Goal: Task Accomplishment & Management: Manage account settings

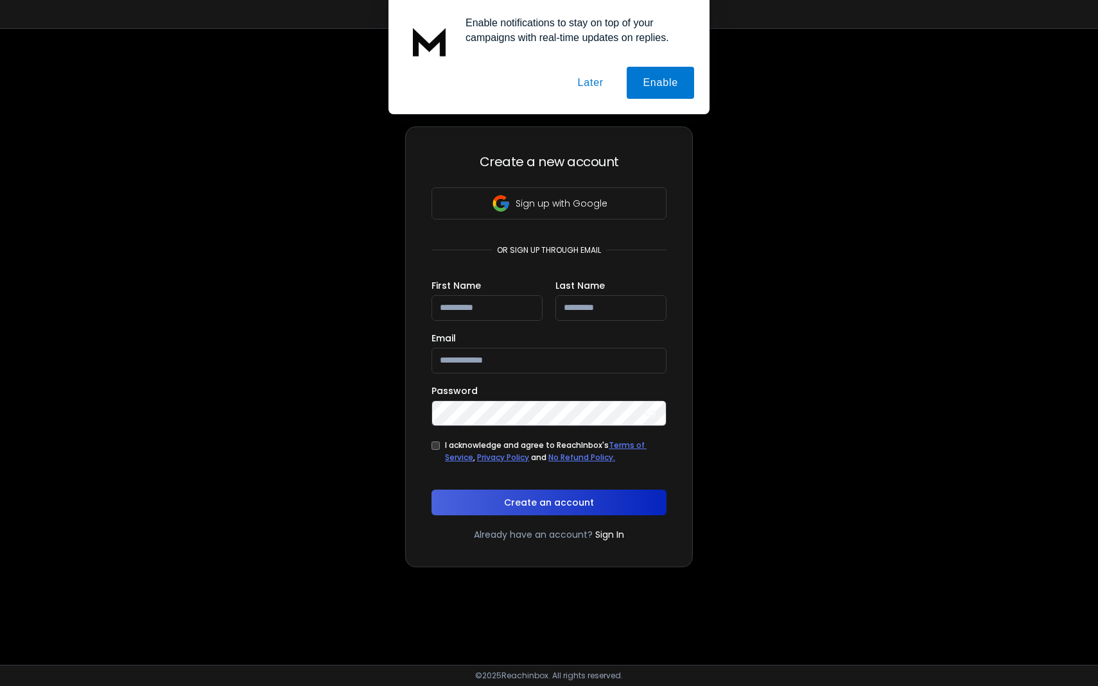
click at [594, 82] on button "Later" at bounding box center [590, 83] width 58 height 32
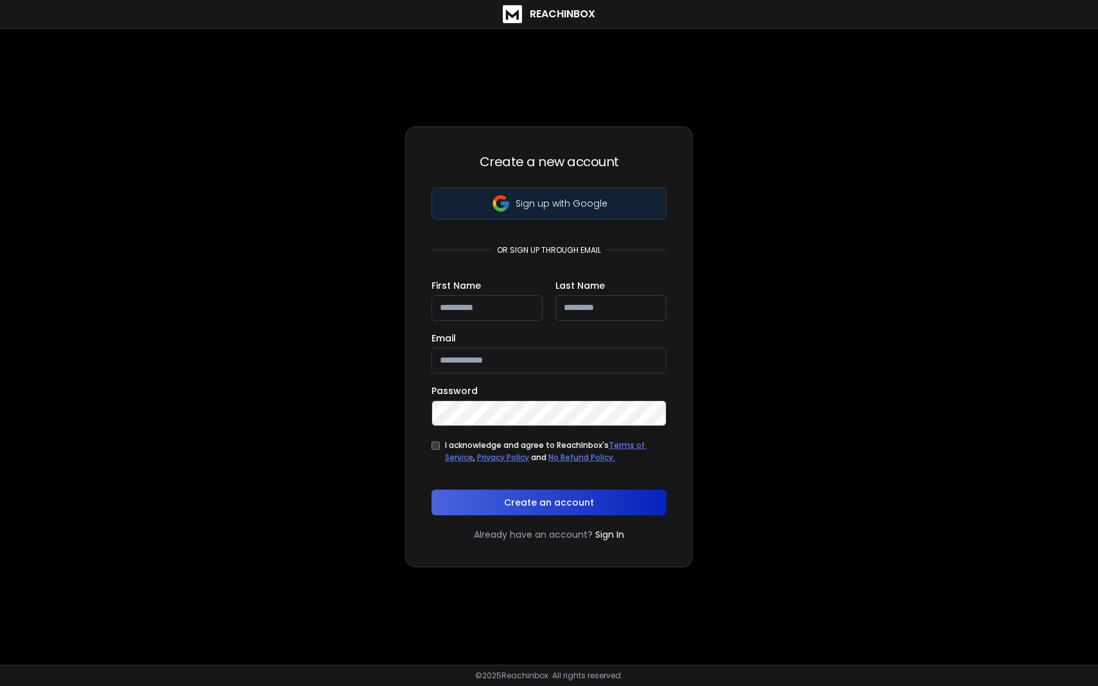
click at [563, 198] on p "Sign up with Google" at bounding box center [562, 203] width 92 height 13
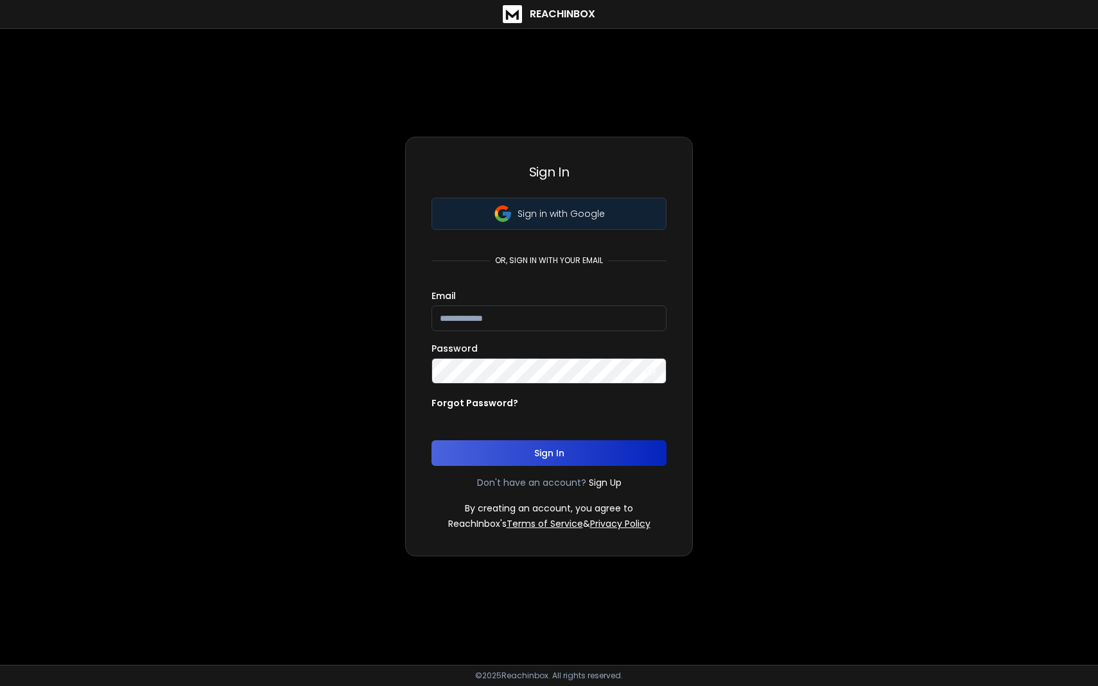
click at [598, 219] on p "Sign in with Google" at bounding box center [561, 213] width 87 height 13
